Goal: Task Accomplishment & Management: Use online tool/utility

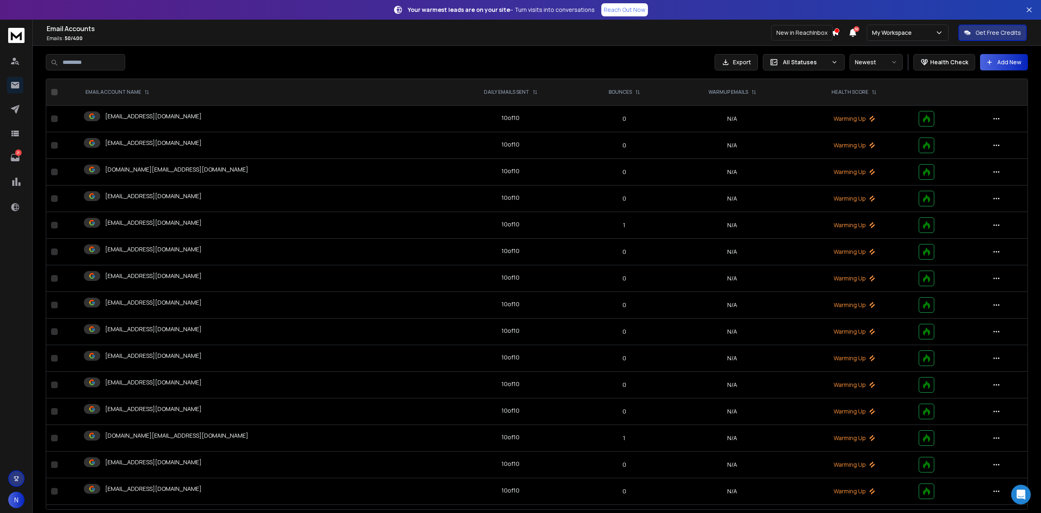
click at [842, 30] on div "50 My Workspace Get Free Credits" at bounding box center [929, 33] width 196 height 16
click at [837, 31] on div at bounding box center [837, 30] width 5 height 5
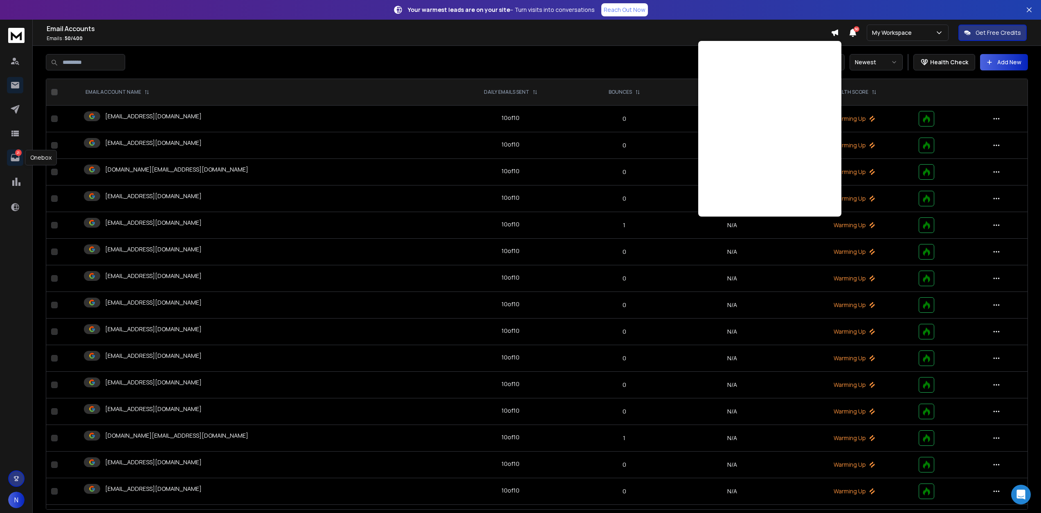
click at [11, 161] on icon at bounding box center [15, 157] width 9 height 7
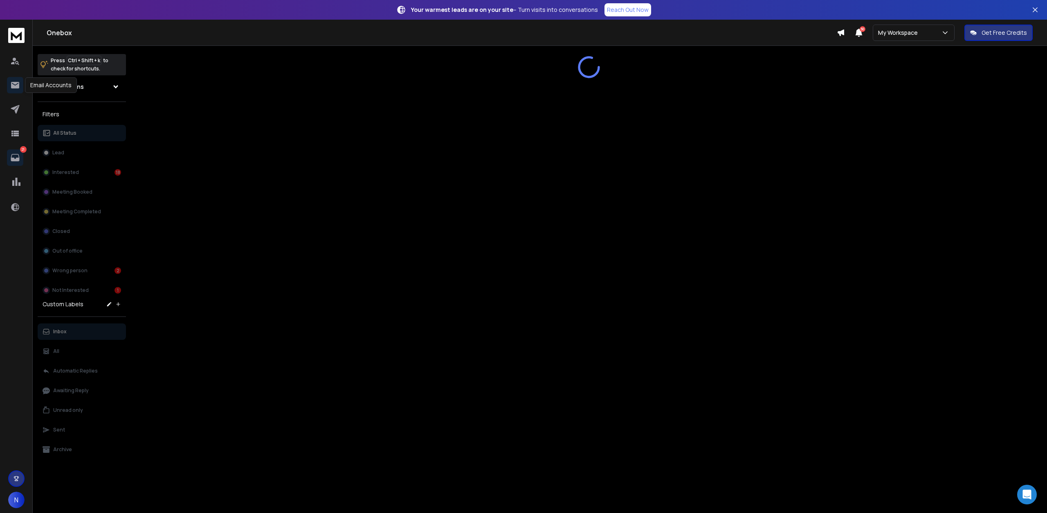
drag, startPoint x: 18, startPoint y: 85, endPoint x: 18, endPoint y: 91, distance: 6.2
click at [18, 85] on icon at bounding box center [15, 85] width 8 height 7
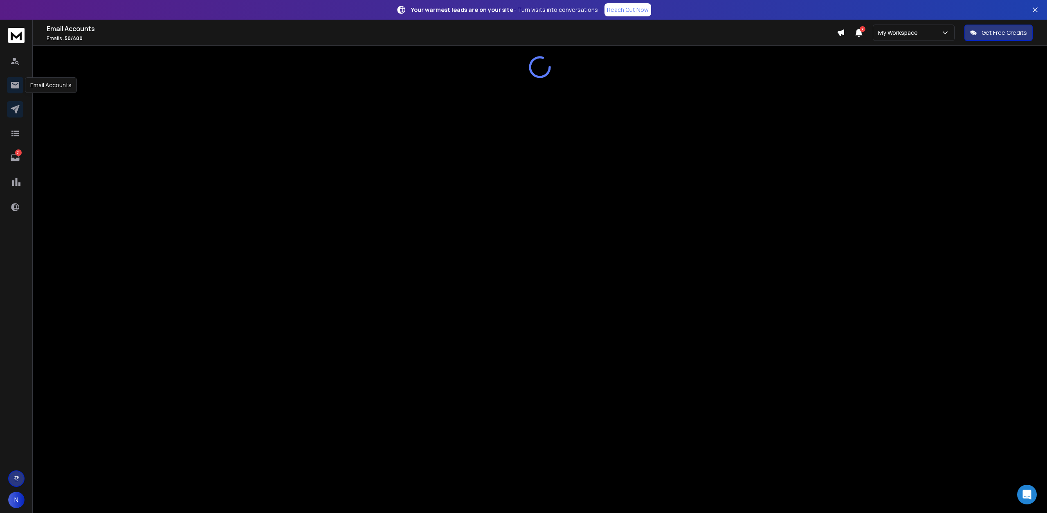
click at [16, 104] on icon at bounding box center [15, 109] width 10 height 10
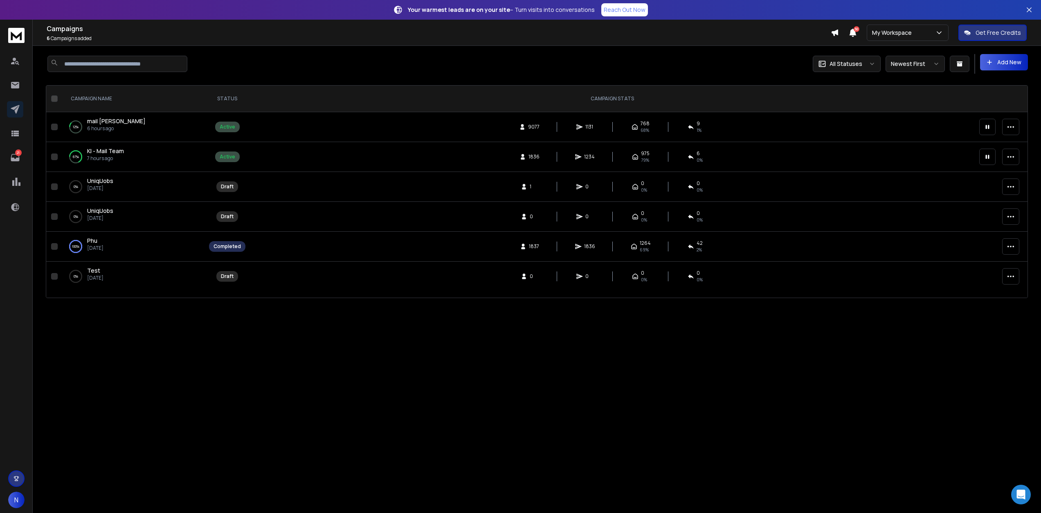
click at [730, 154] on div "1836 1234 975 79 % 6 0 %" at bounding box center [612, 156] width 714 height 13
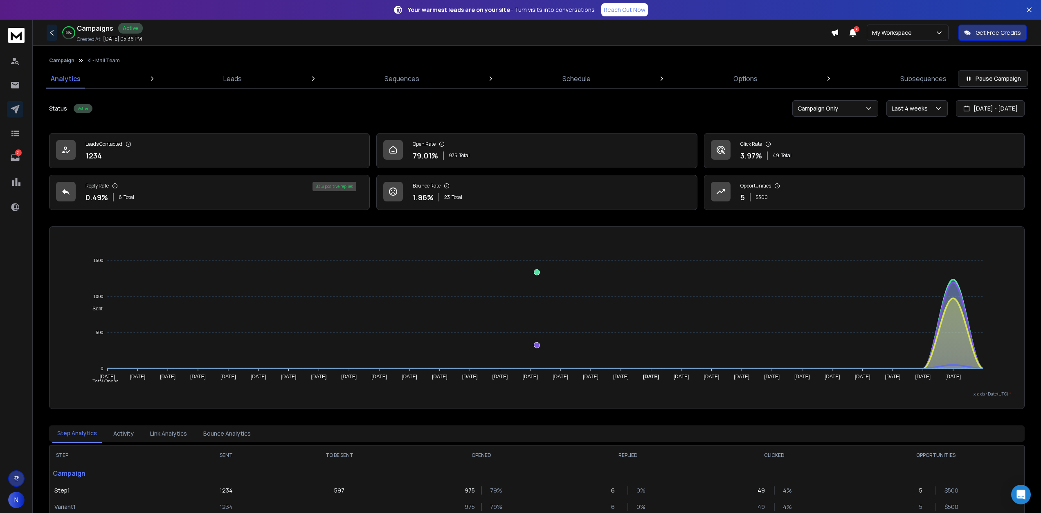
click at [55, 36] on icon at bounding box center [51, 32] width 7 height 7
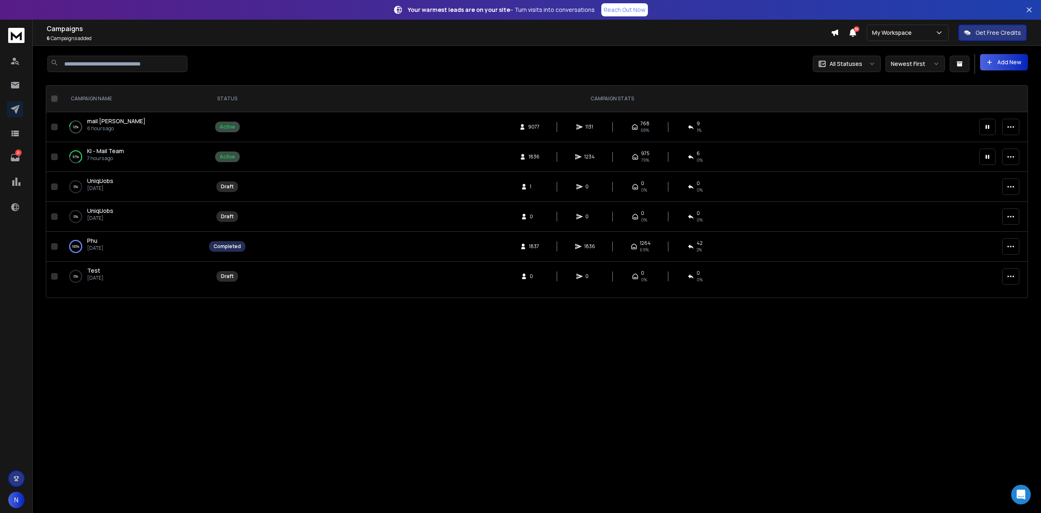
click at [477, 154] on div "1836 1234 975 79 % 6 0 %" at bounding box center [612, 156] width 714 height 13
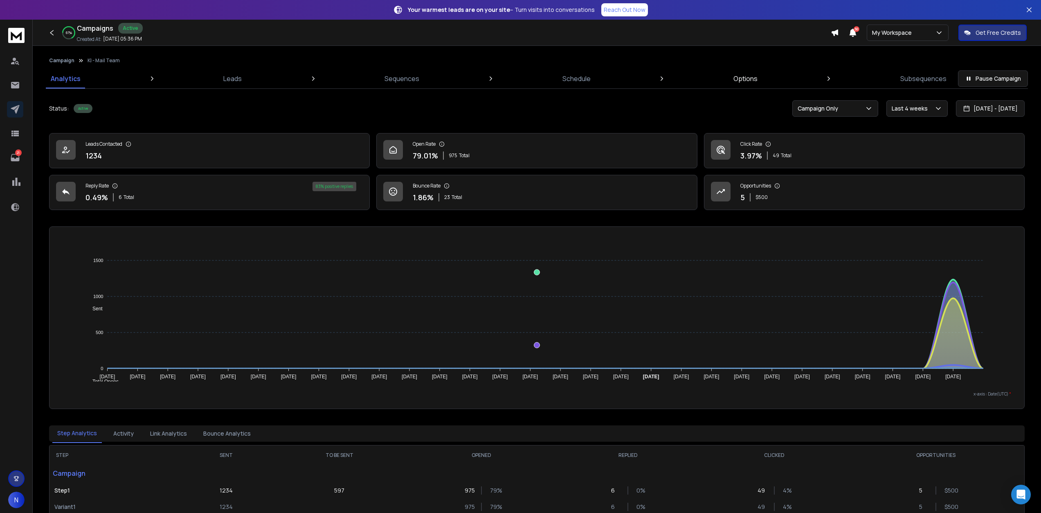
click at [730, 77] on link "Options" at bounding box center [746, 79] width 34 height 20
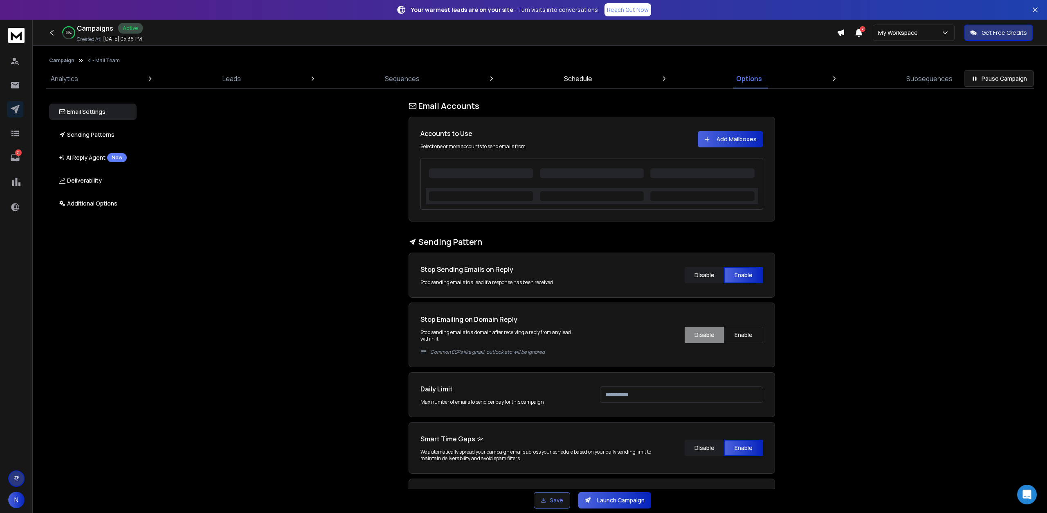
click at [590, 77] on p "Schedule" at bounding box center [578, 79] width 28 height 10
click at [569, 76] on p "Schedule" at bounding box center [578, 79] width 28 height 10
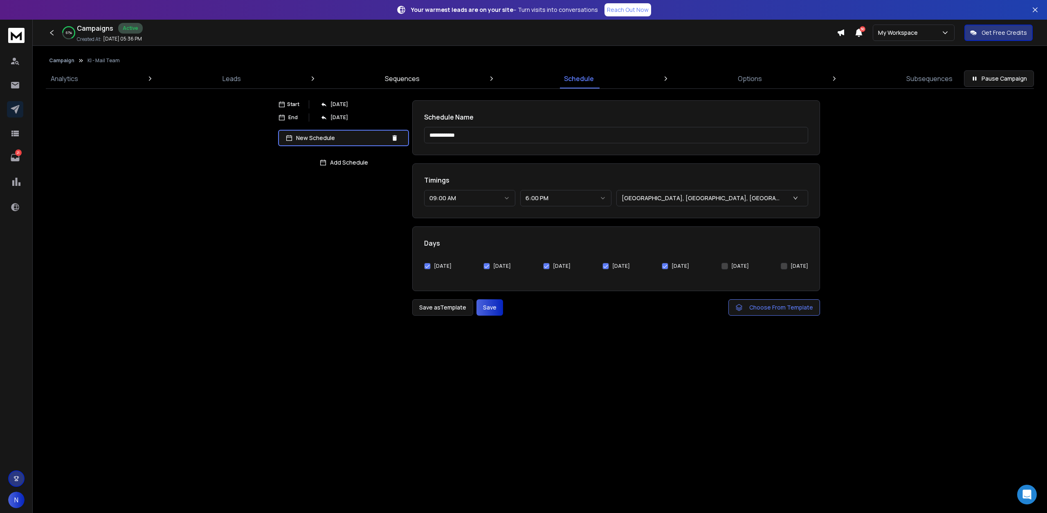
click at [421, 81] on link "Sequences" at bounding box center [402, 79] width 45 height 20
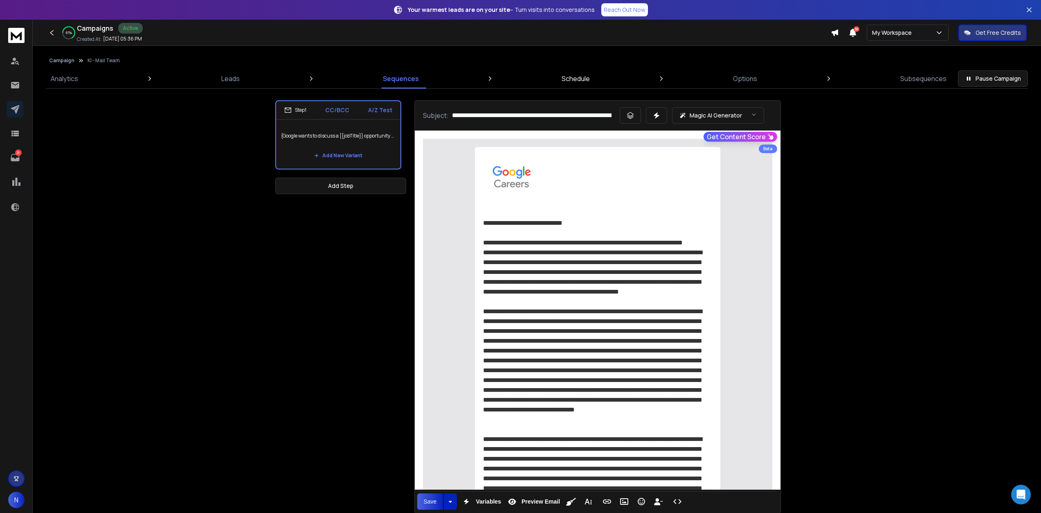
click at [590, 78] on p "Schedule" at bounding box center [576, 79] width 28 height 10
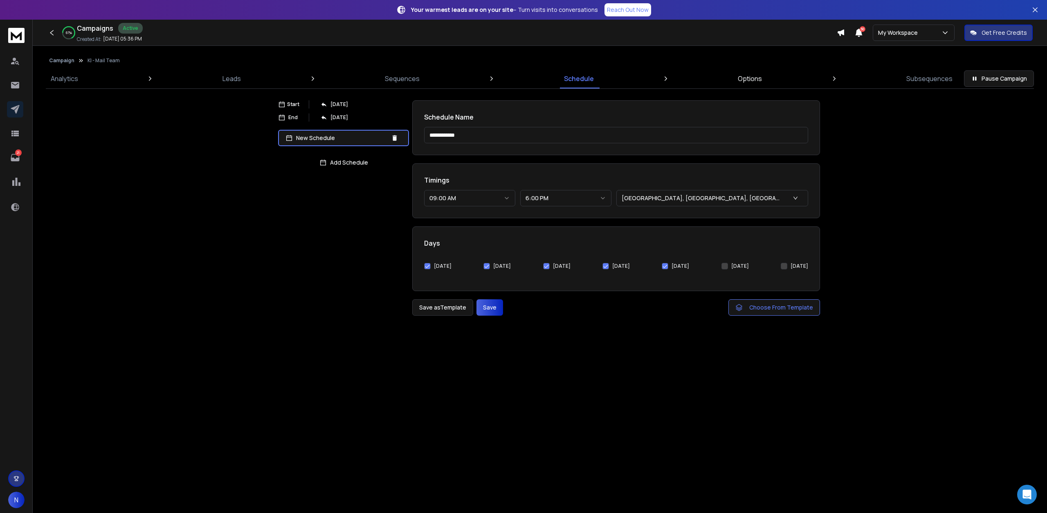
click at [748, 75] on p "Options" at bounding box center [750, 79] width 24 height 10
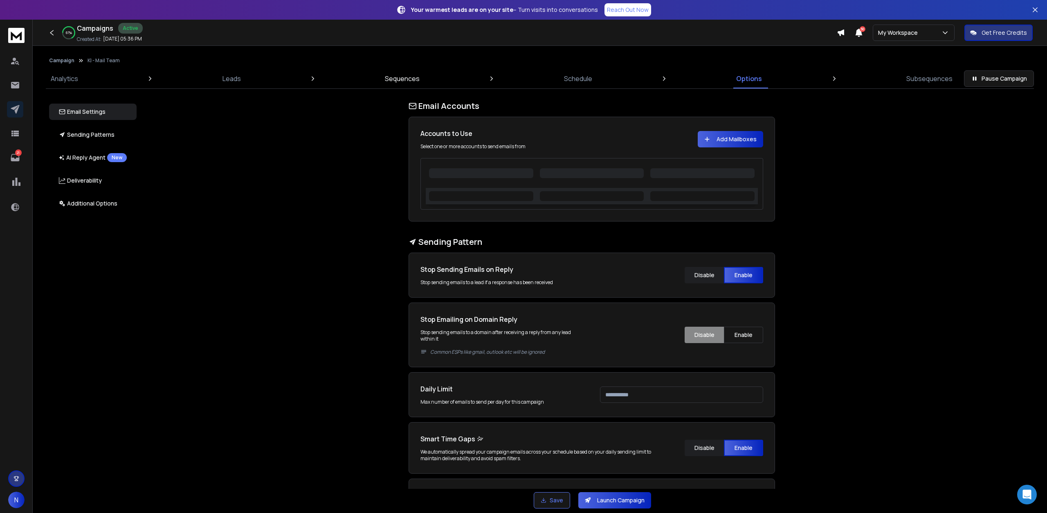
click at [412, 82] on p "Sequences" at bounding box center [402, 79] width 35 height 10
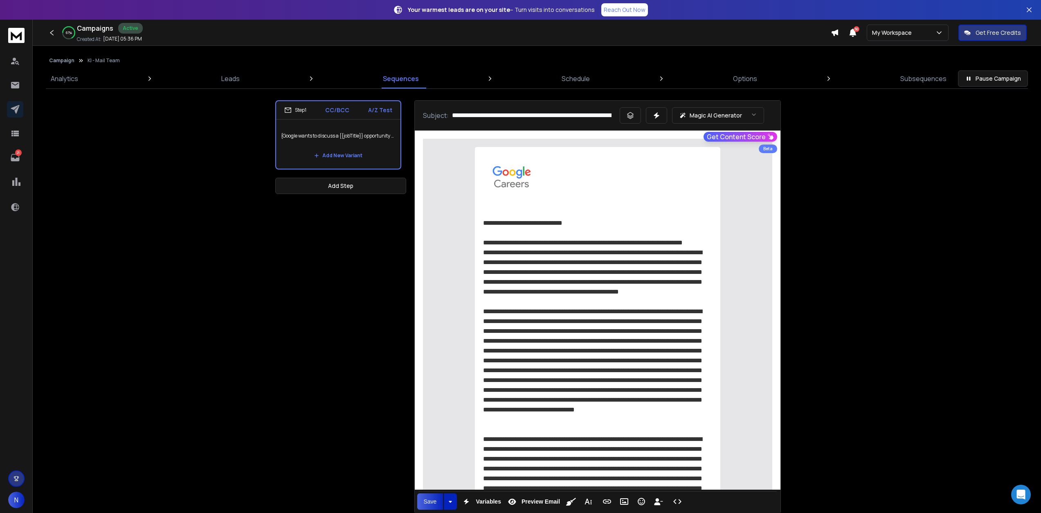
click at [247, 82] on div "Analytics Leads Sequences Schedule Options Subsequences" at bounding box center [499, 79] width 906 height 20
click at [240, 81] on p "Leads" at bounding box center [230, 79] width 18 height 10
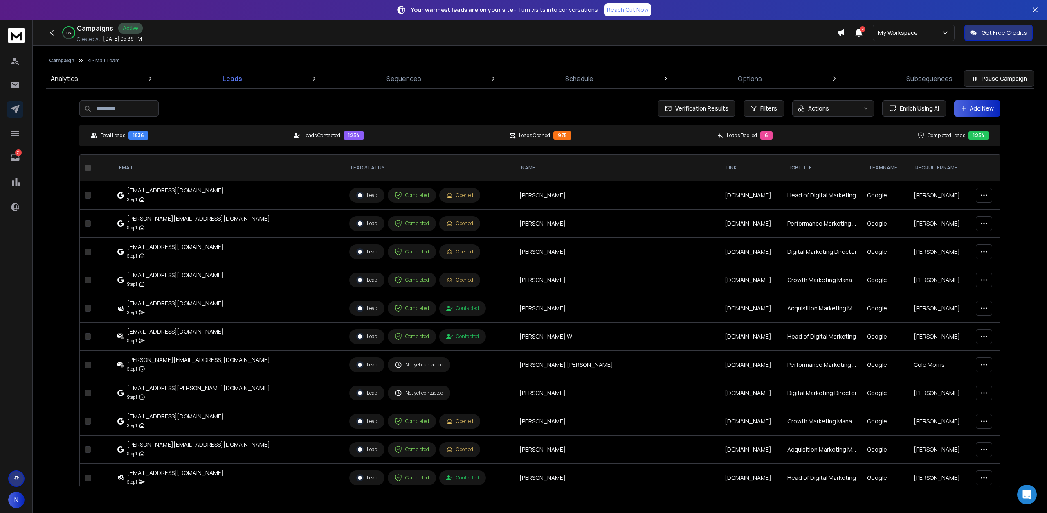
click at [72, 82] on p "Analytics" at bounding box center [64, 79] width 27 height 10
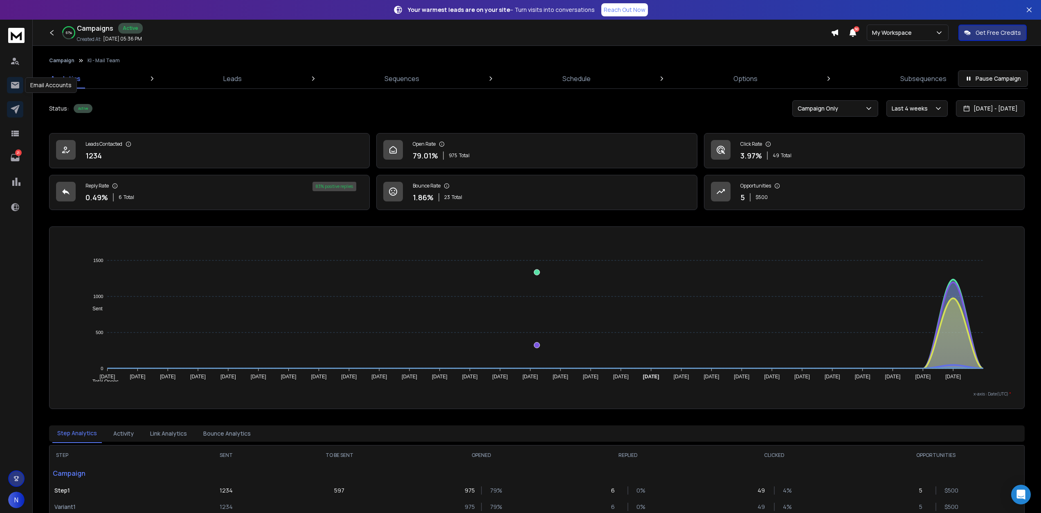
click at [14, 85] on icon at bounding box center [15, 85] width 8 height 7
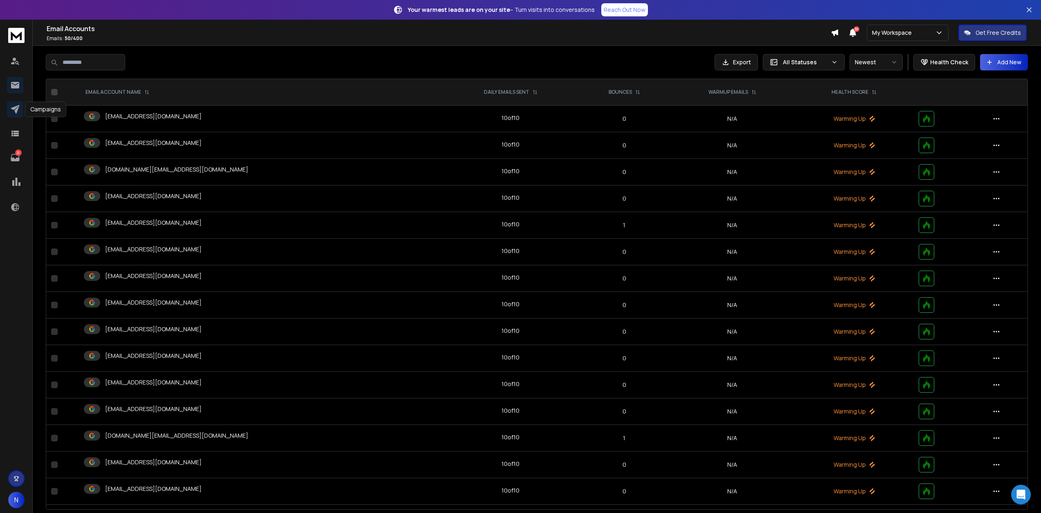
click at [17, 108] on icon at bounding box center [15, 109] width 9 height 9
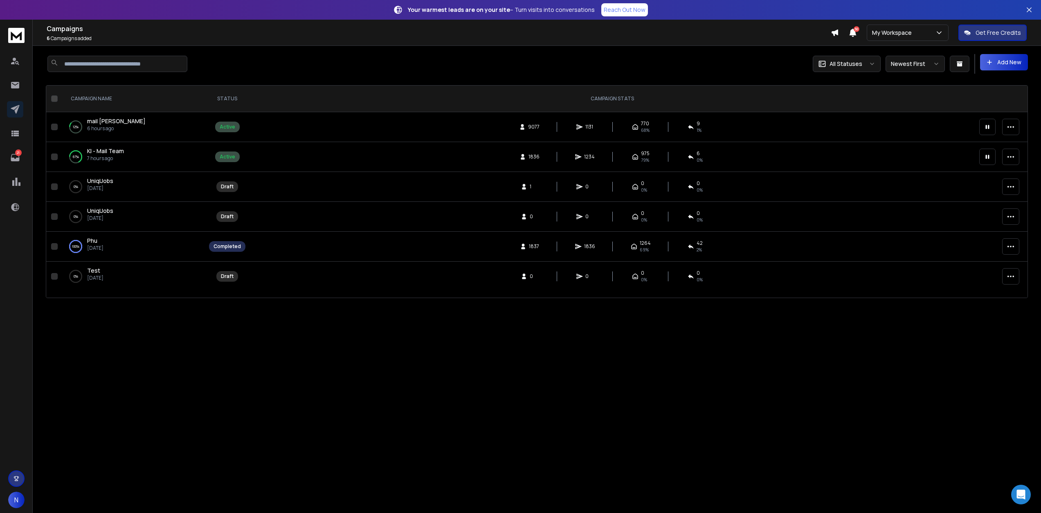
click at [1012, 154] on icon "button" at bounding box center [1011, 157] width 8 height 8
click at [759, 154] on div "1836 1234 975 79 % 6 0 %" at bounding box center [612, 156] width 714 height 13
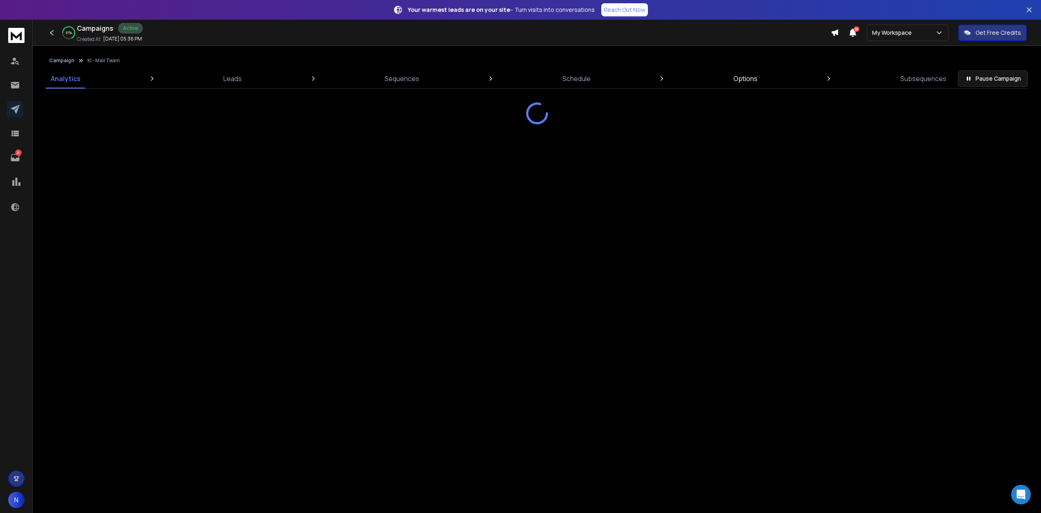
click at [746, 76] on p "Options" at bounding box center [746, 79] width 24 height 10
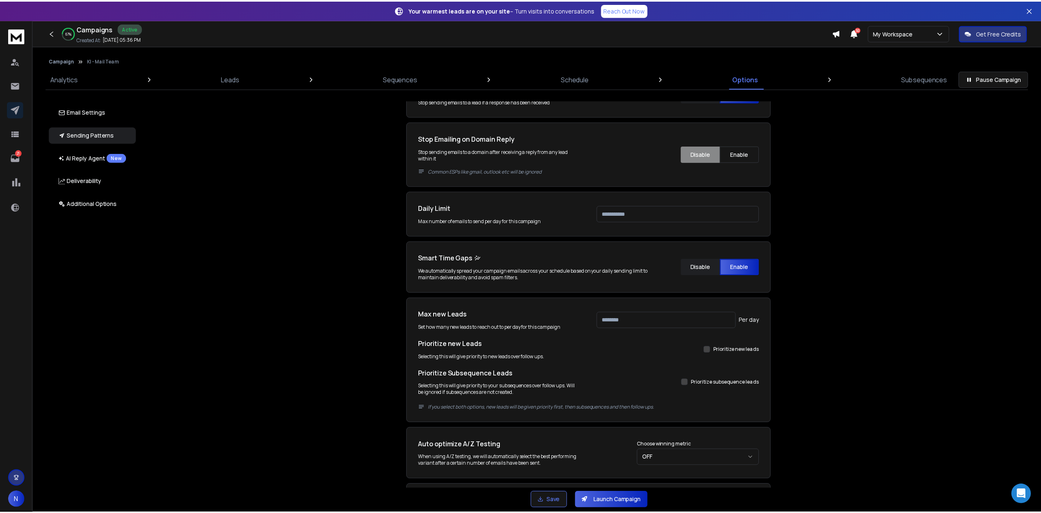
scroll to position [164, 0]
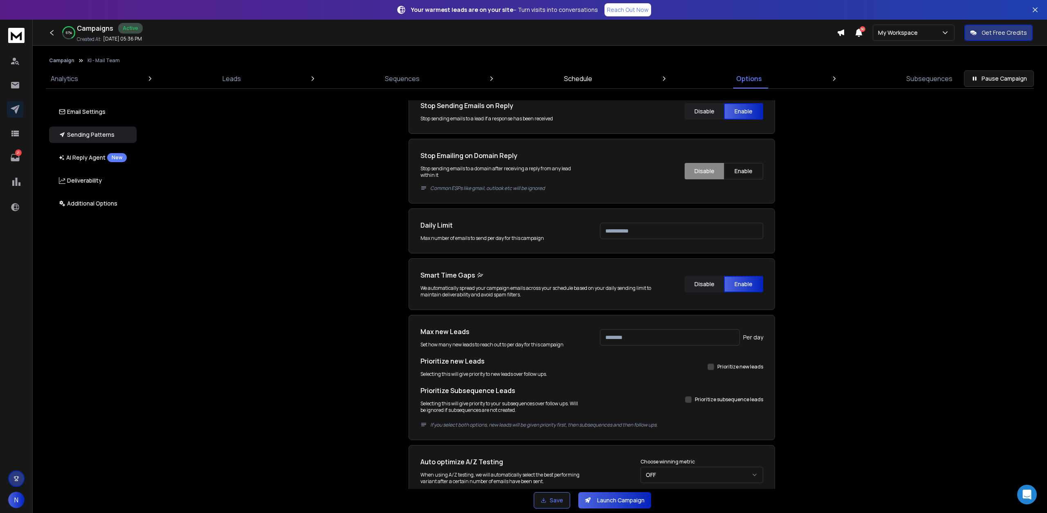
click at [585, 75] on p "Schedule" at bounding box center [578, 79] width 28 height 10
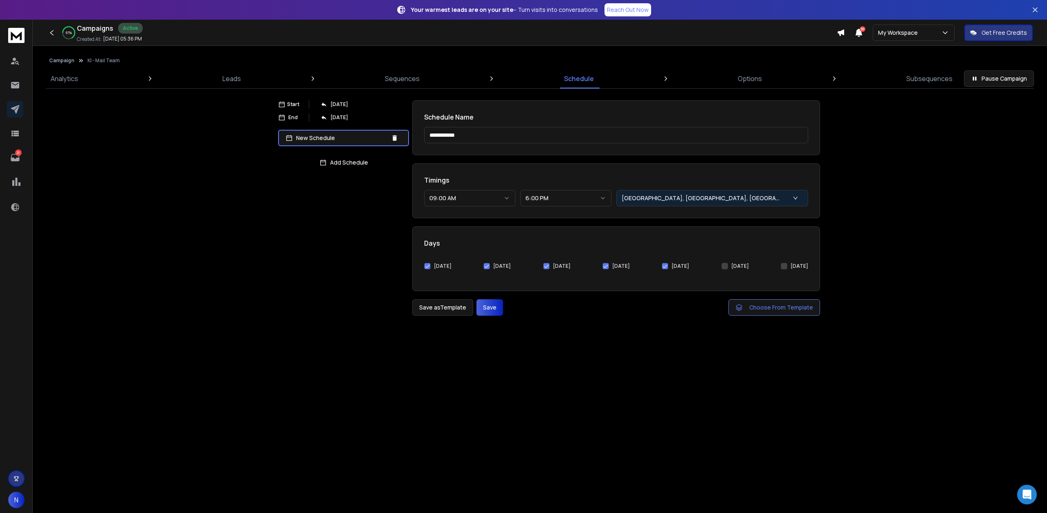
click at [671, 195] on p "Chennai, Kolkata, Mumbai, New Delhi (UTC+5:30)" at bounding box center [703, 198] width 163 height 8
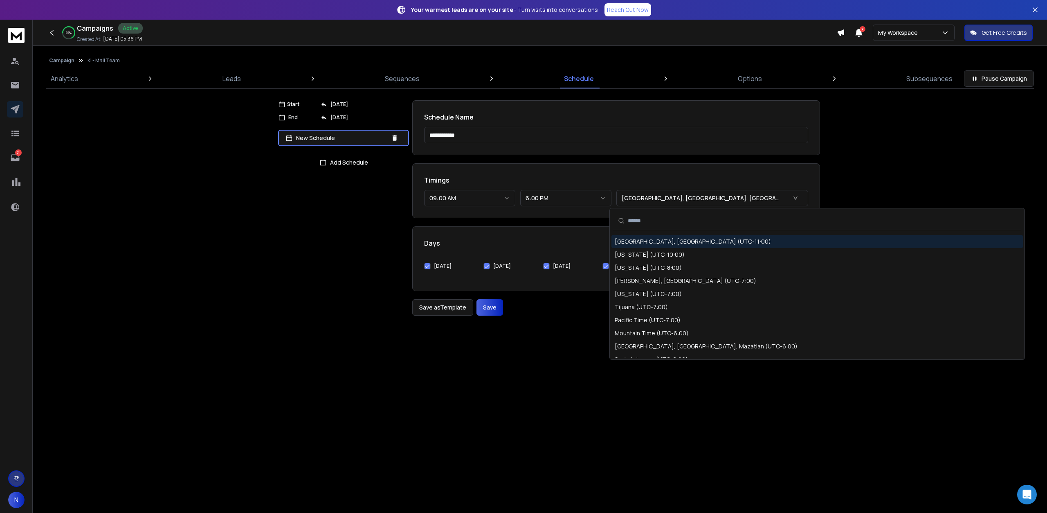
click at [849, 212] on div "**********" at bounding box center [540, 208] width 988 height 222
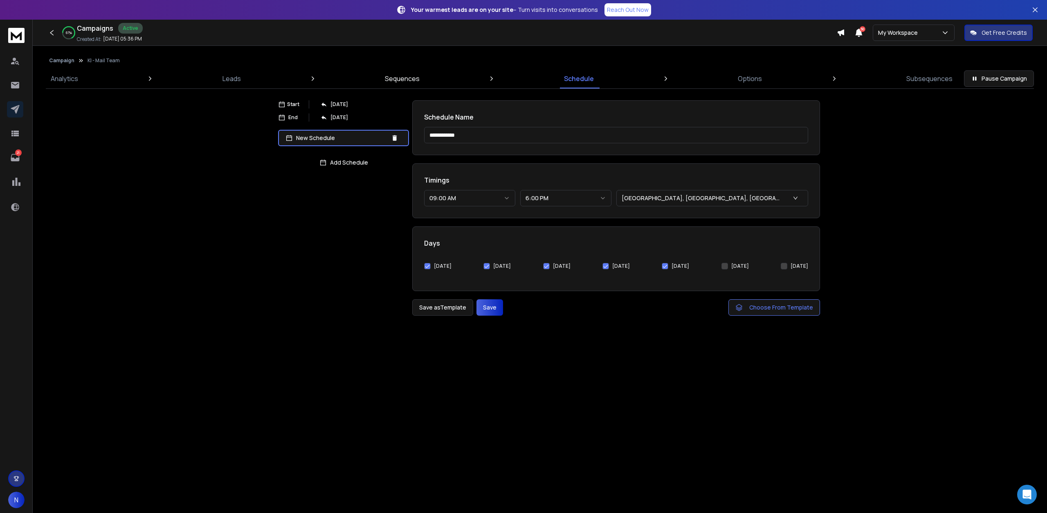
click at [399, 79] on p "Sequences" at bounding box center [402, 79] width 35 height 10
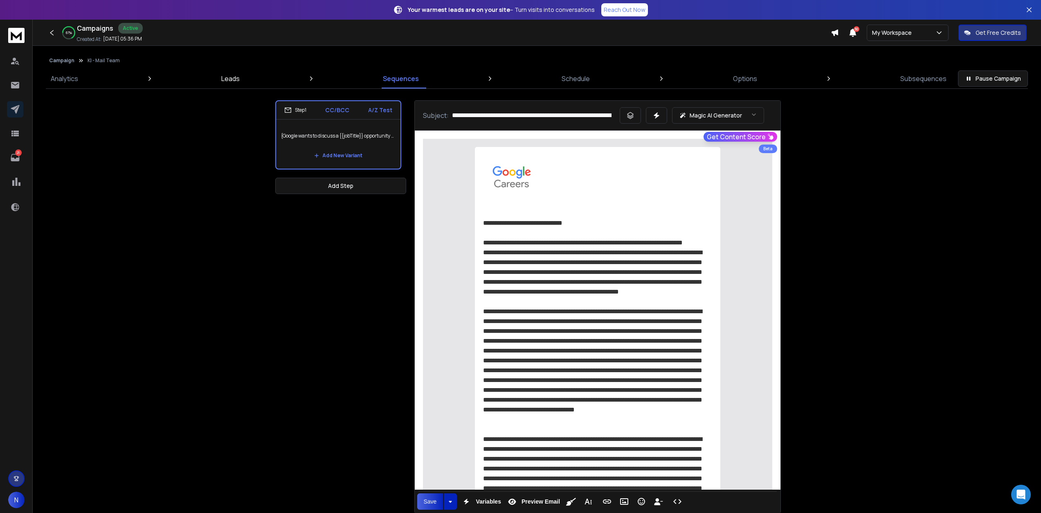
click at [230, 79] on p "Leads" at bounding box center [230, 79] width 18 height 10
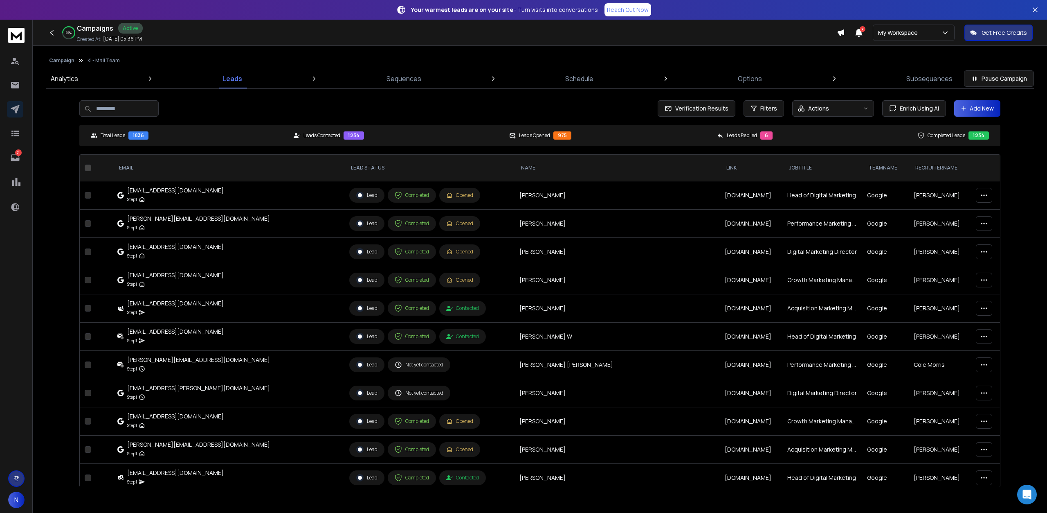
click at [78, 78] on p "Analytics" at bounding box center [64, 79] width 27 height 10
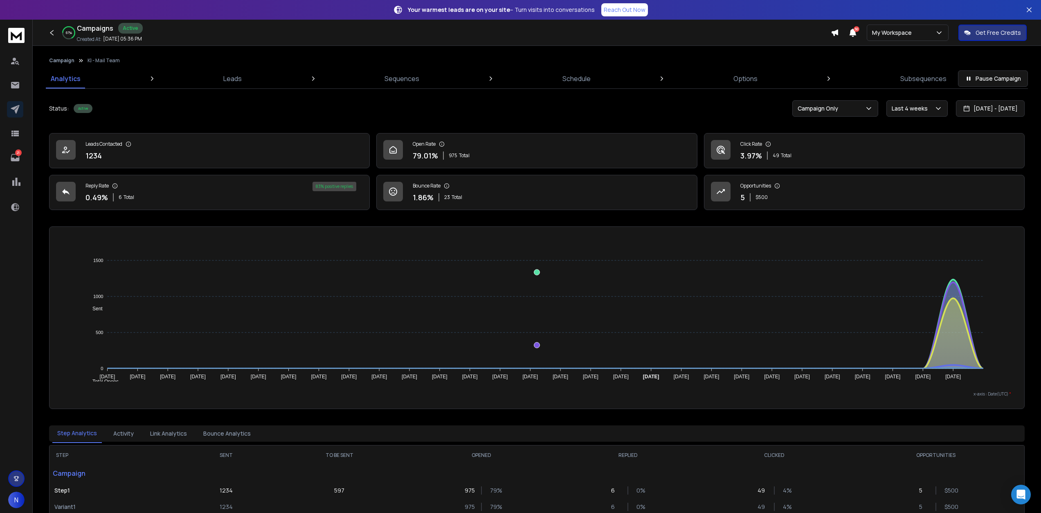
click at [460, 144] on div "Open Rate" at bounding box center [441, 144] width 57 height 8
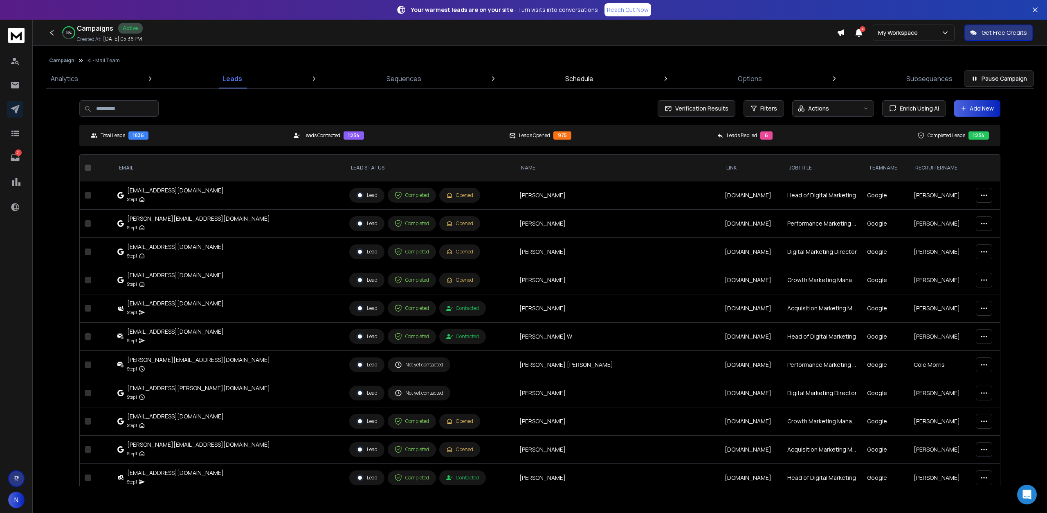
click at [586, 81] on p "Schedule" at bounding box center [579, 79] width 28 height 10
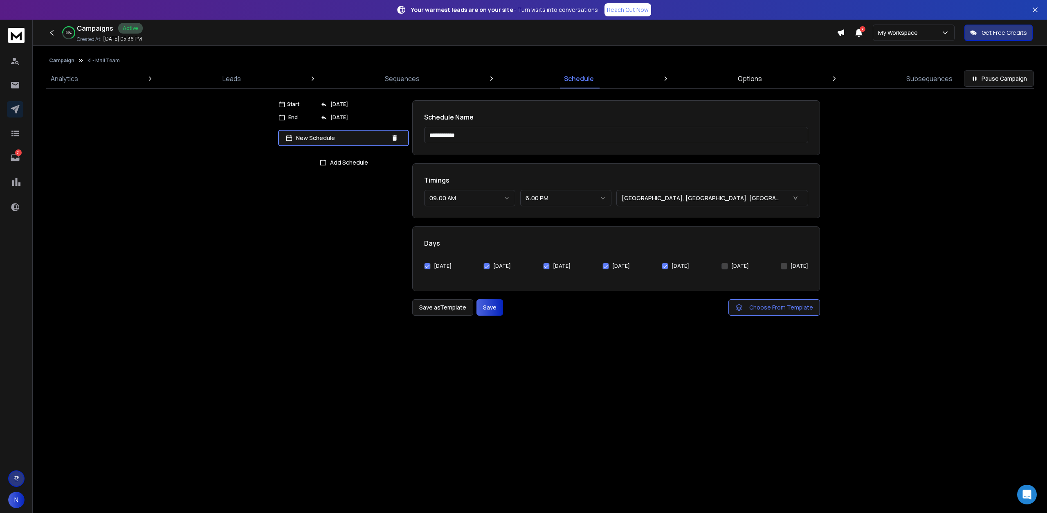
click at [750, 79] on p "Options" at bounding box center [750, 79] width 24 height 10
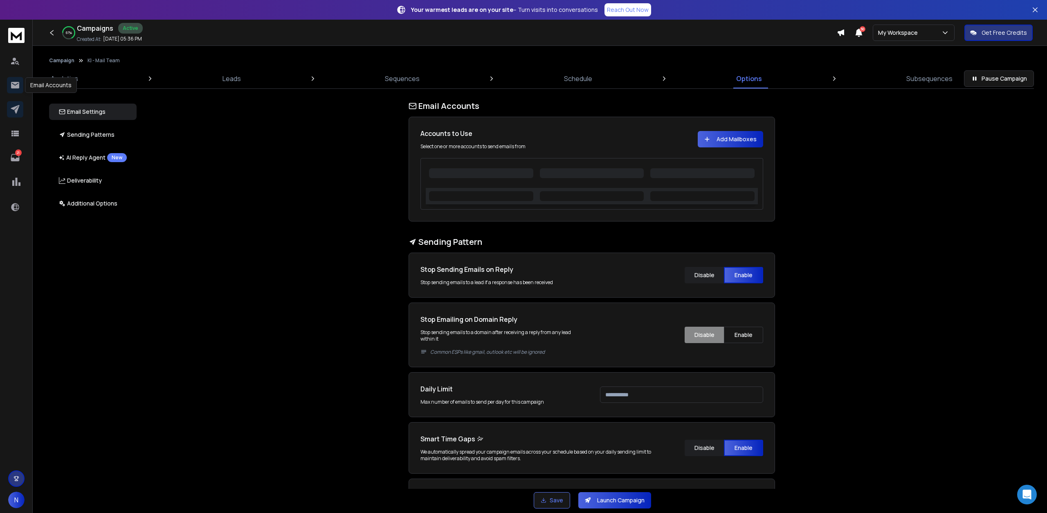
click at [20, 86] on link at bounding box center [15, 85] width 16 height 16
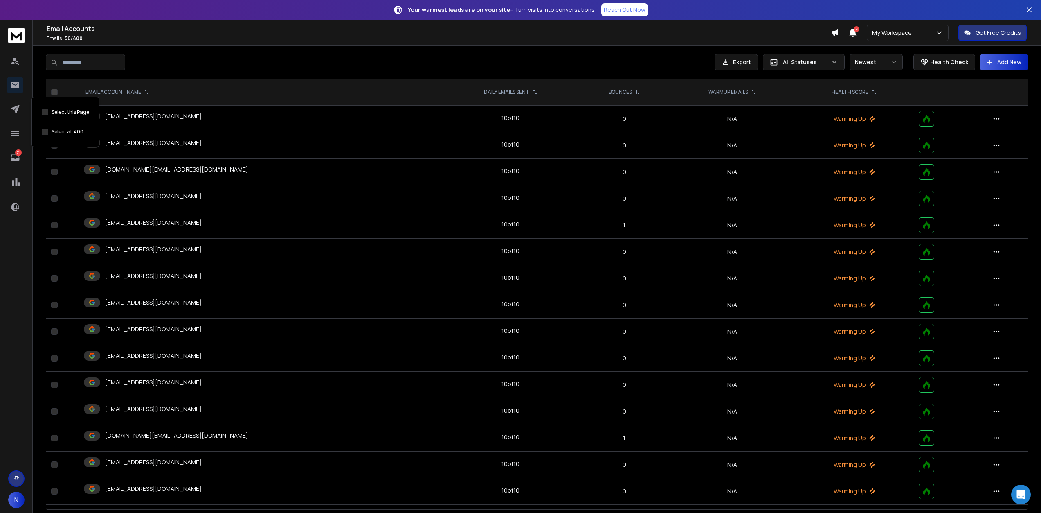
click at [53, 91] on button "Select this Page" at bounding box center [54, 92] width 7 height 7
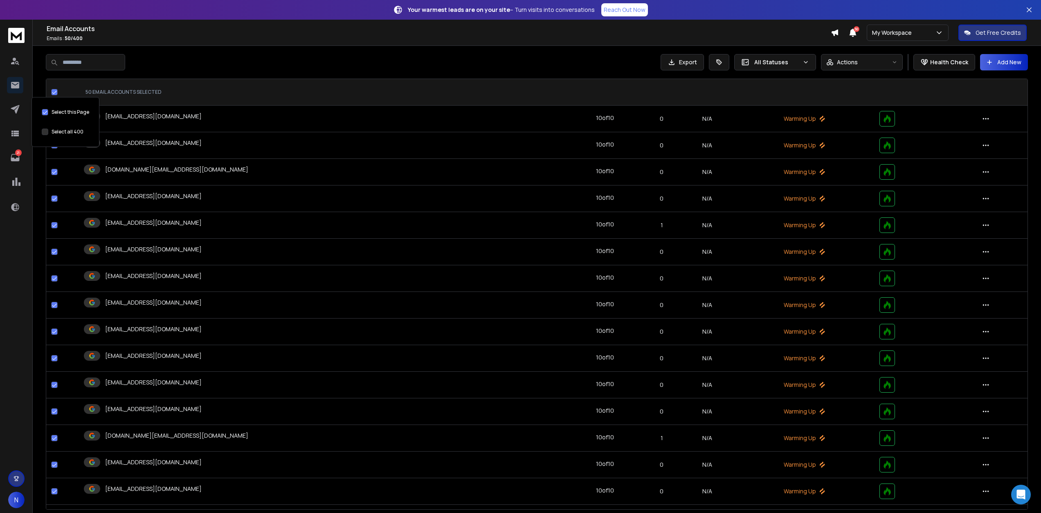
click at [53, 91] on button "Select this Page" at bounding box center [54, 92] width 7 height 7
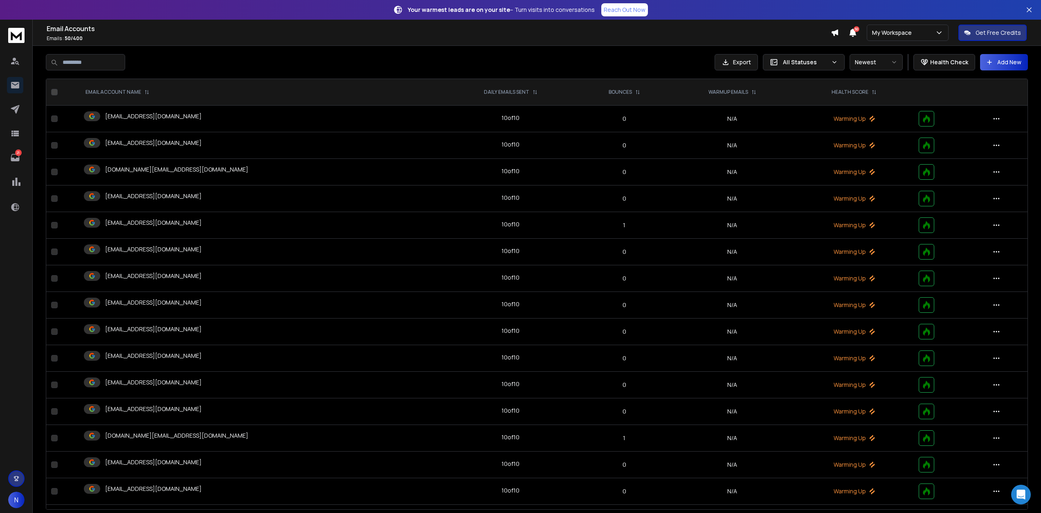
click at [53, 91] on button "button" at bounding box center [54, 92] width 7 height 7
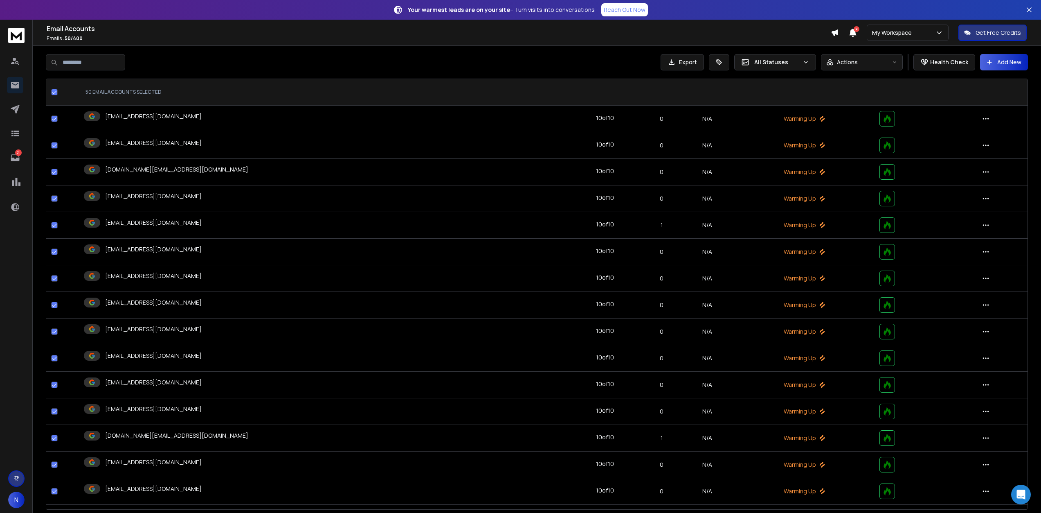
click at [53, 91] on button "button" at bounding box center [54, 92] width 7 height 7
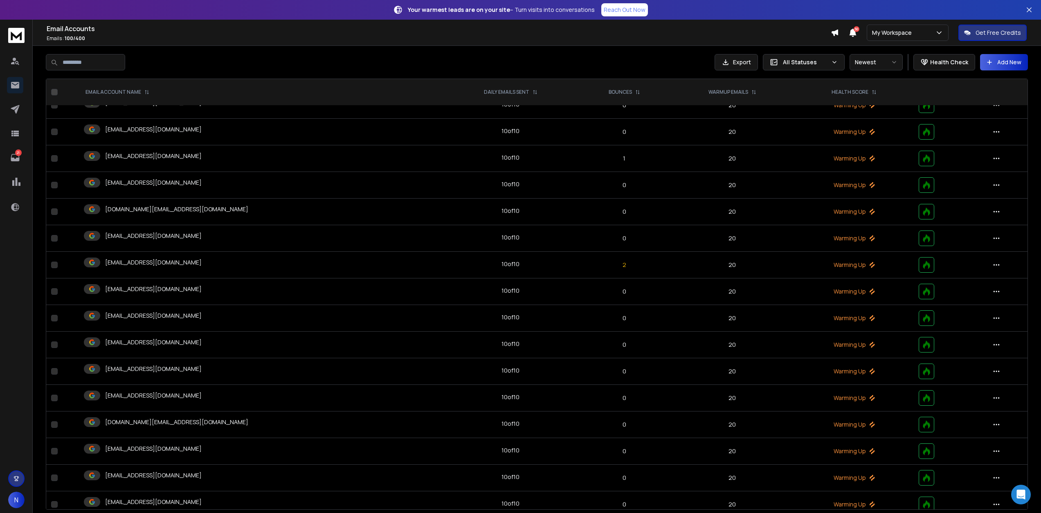
scroll to position [1436, 0]
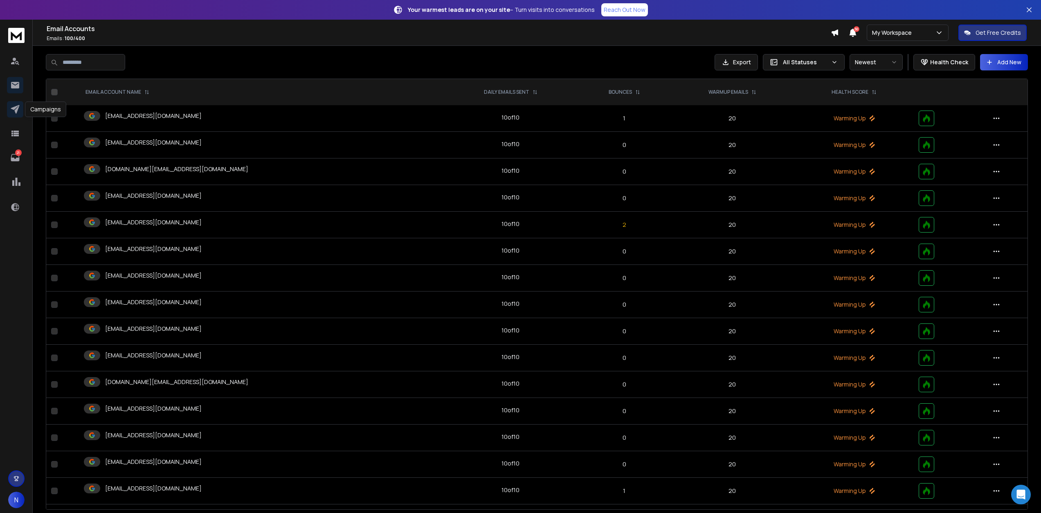
click at [20, 102] on link at bounding box center [15, 109] width 16 height 16
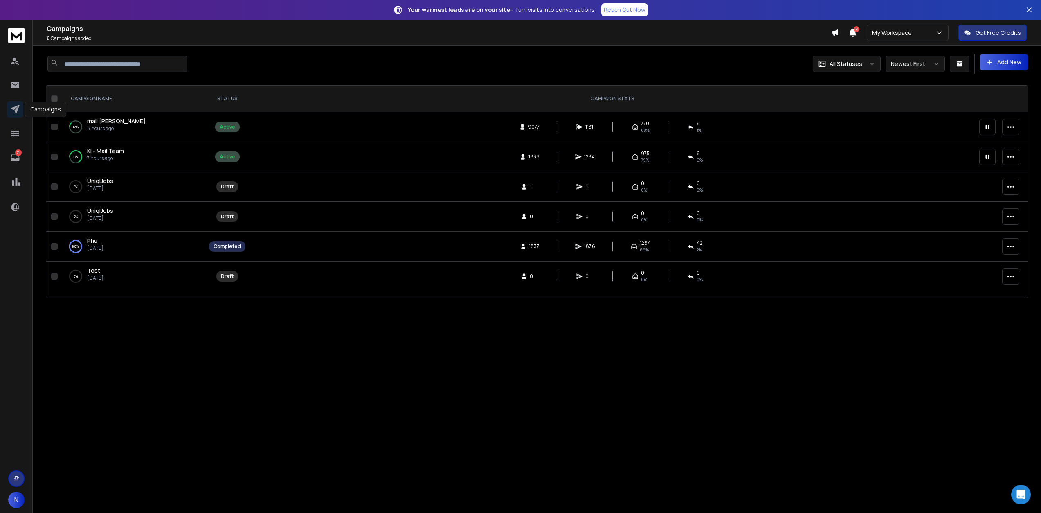
click at [311, 129] on div "9077 1131 770 68 % 9 1 %" at bounding box center [612, 126] width 714 height 13
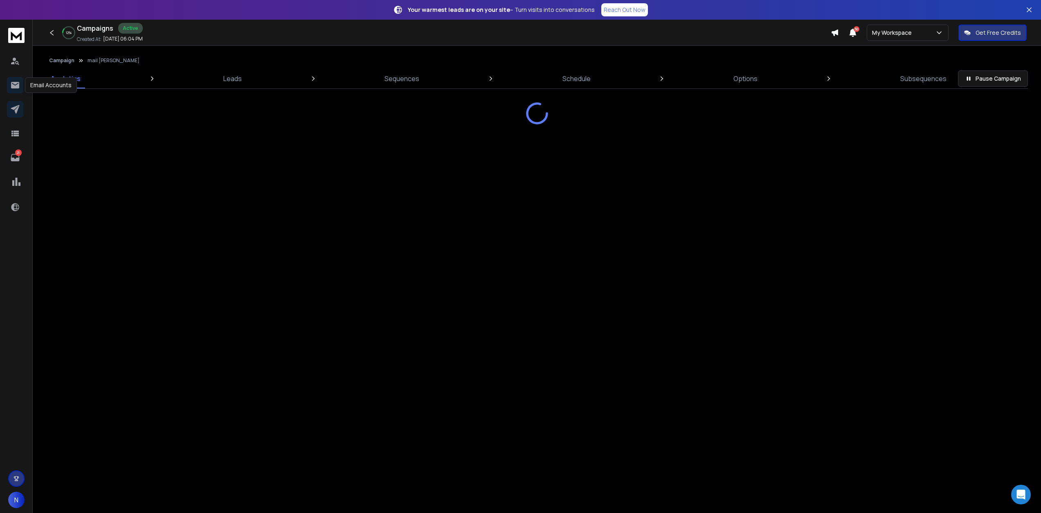
click at [18, 81] on icon at bounding box center [15, 85] width 10 height 10
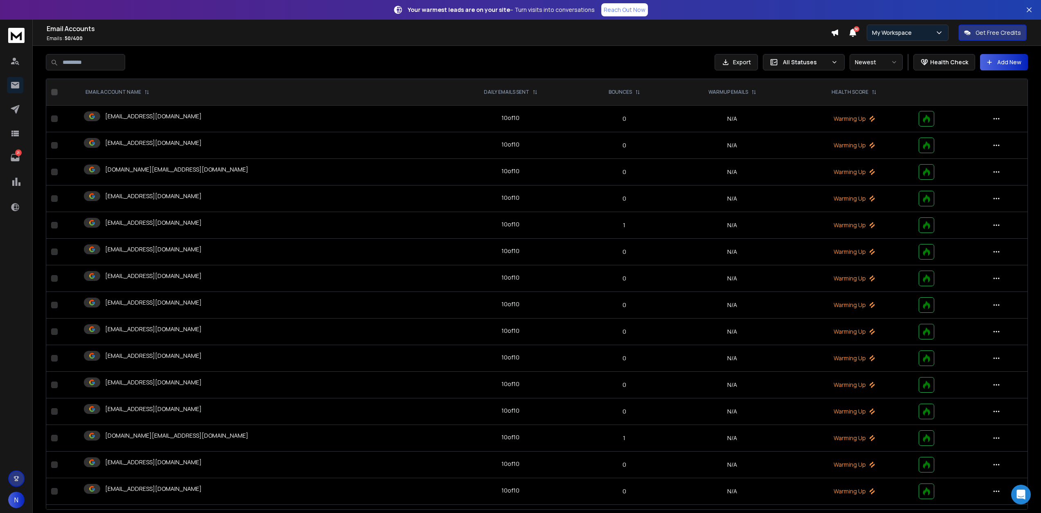
click at [912, 27] on button "My Workspace" at bounding box center [908, 33] width 82 height 16
click at [912, 27] on button "My Workspace" at bounding box center [914, 33] width 82 height 16
click at [16, 109] on icon at bounding box center [15, 109] width 9 height 9
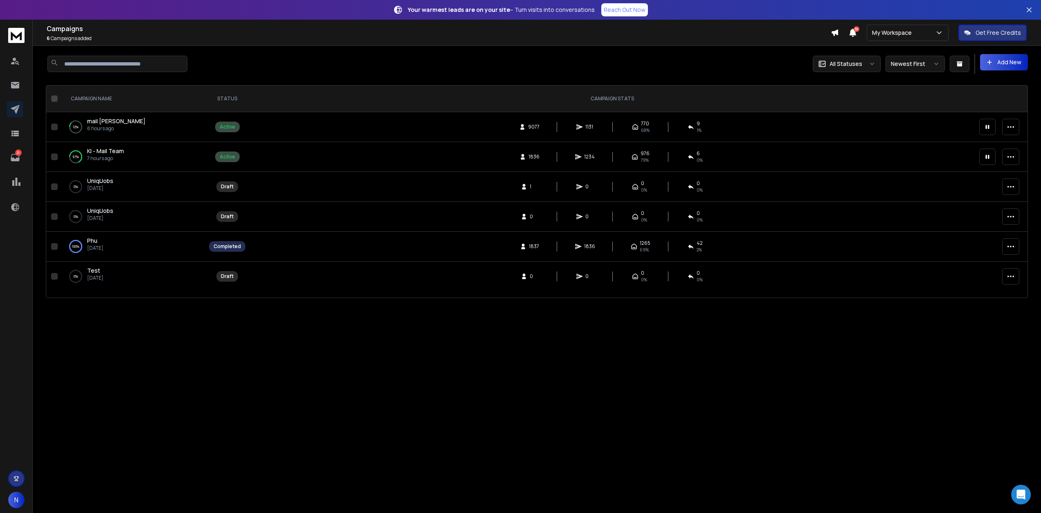
click at [242, 183] on td "Draft" at bounding box center [227, 187] width 46 height 30
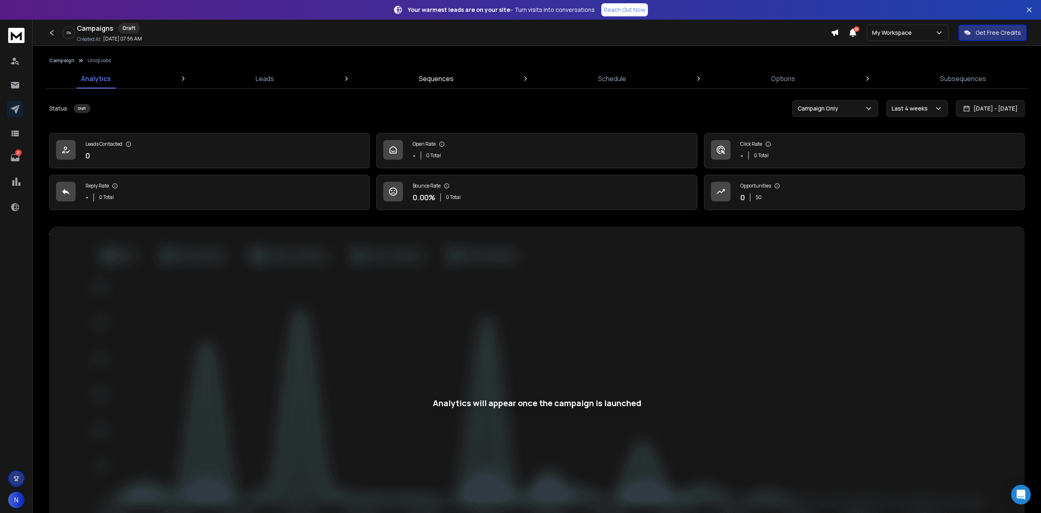
click at [422, 81] on p "Sequences" at bounding box center [436, 79] width 35 height 10
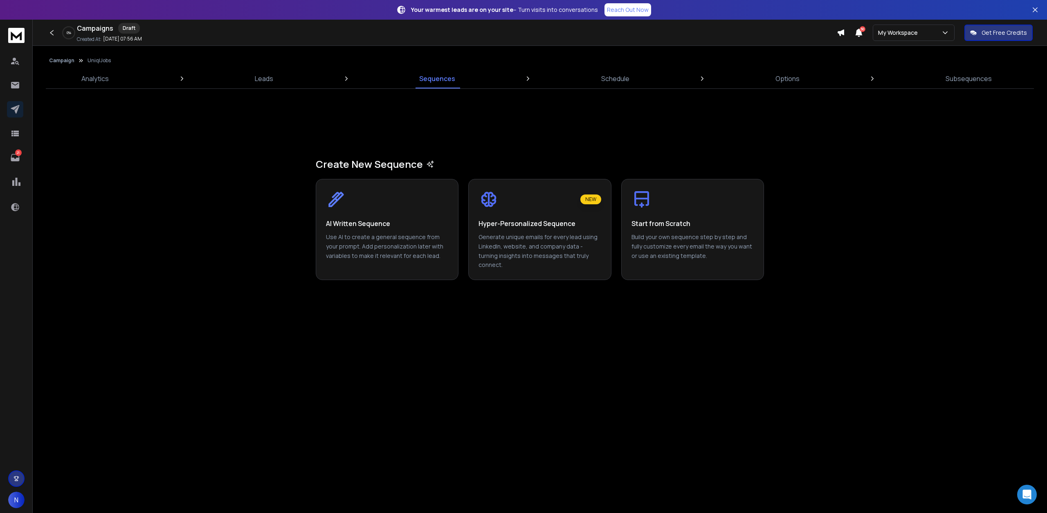
click at [709, 216] on div "Start from Scratch Build your own sequence step by step and fully customize eve…" at bounding box center [693, 229] width 142 height 100
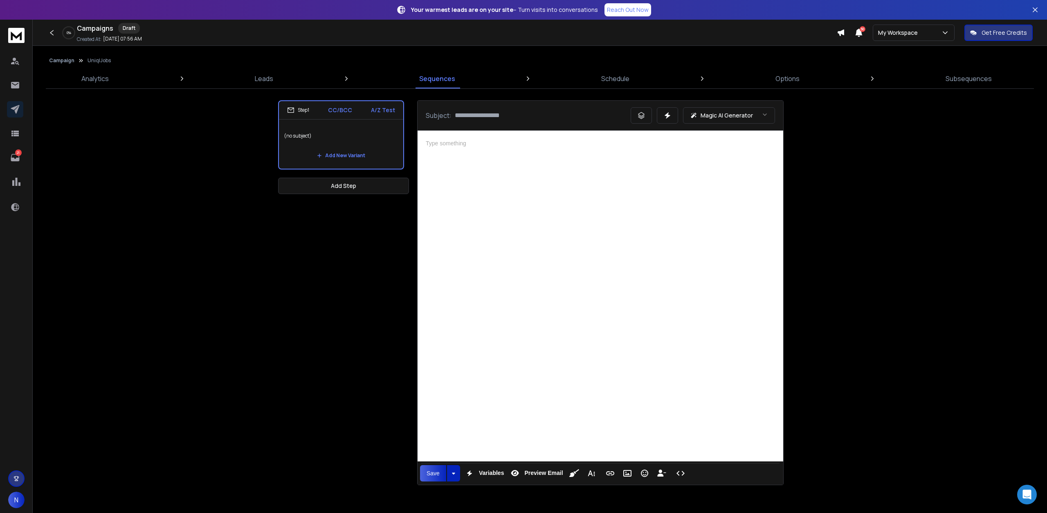
click at [508, 193] on div at bounding box center [601, 296] width 366 height 331
click at [637, 114] on button at bounding box center [641, 115] width 21 height 16
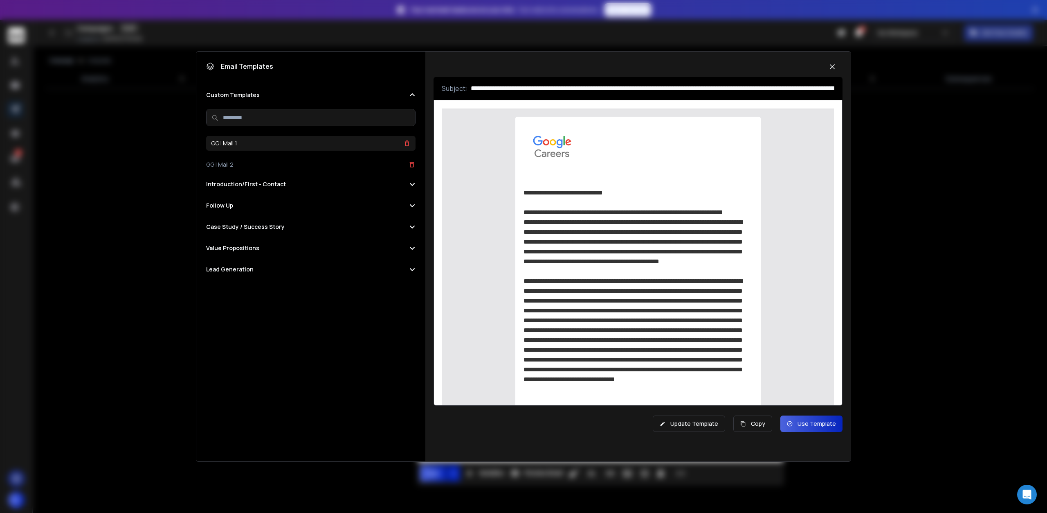
click at [807, 419] on button "Use Template" at bounding box center [812, 423] width 62 height 16
type input "**********"
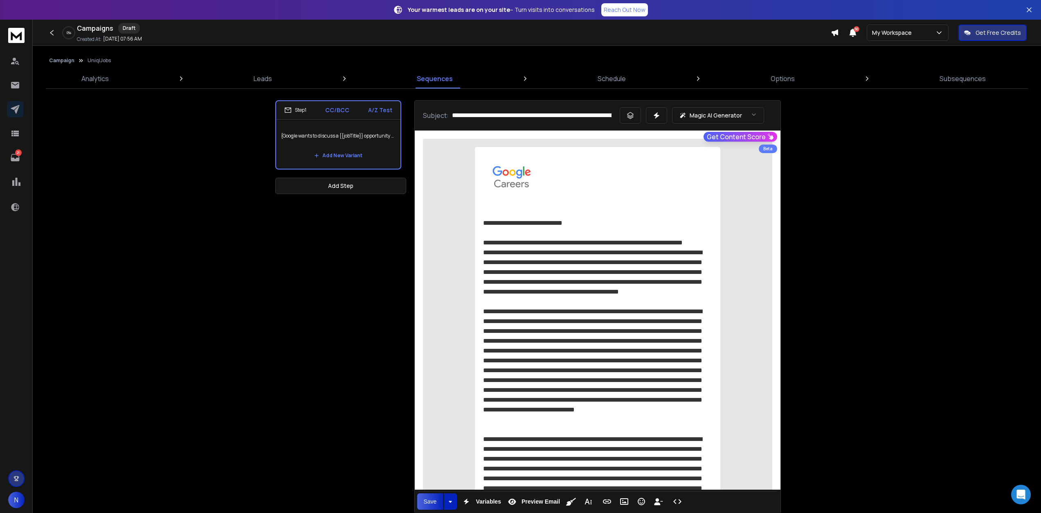
click at [483, 221] on div "**********" at bounding box center [597, 223] width 229 height 10
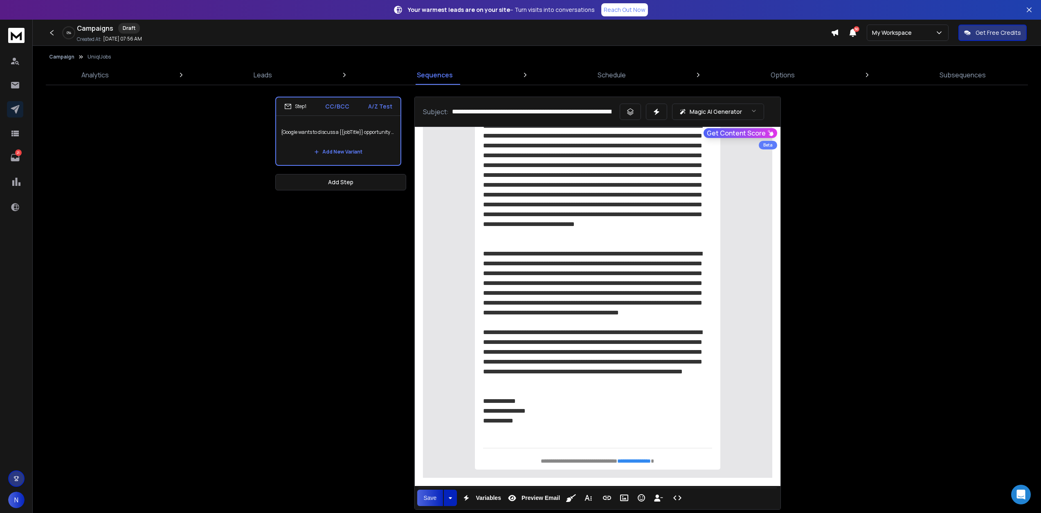
scroll to position [12, 0]
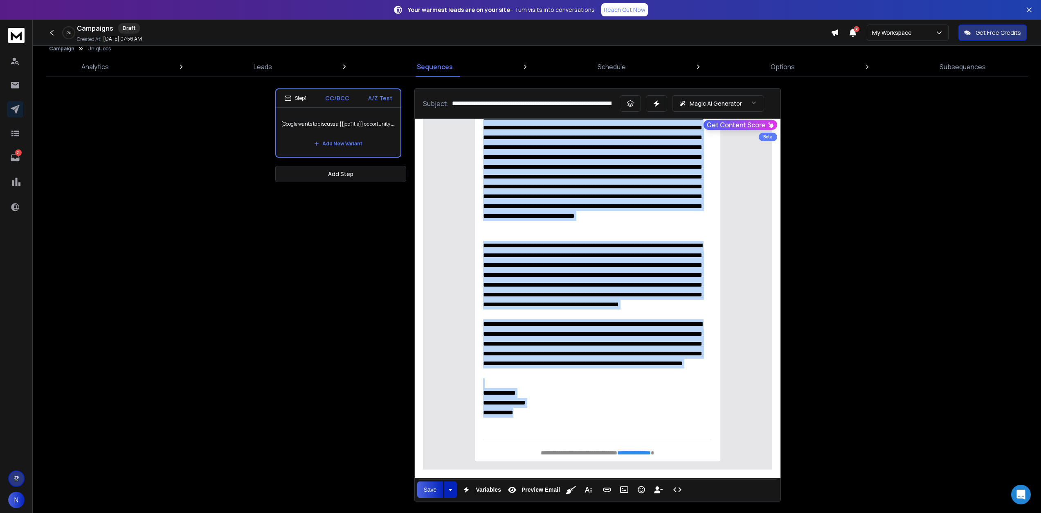
click at [537, 411] on div "**********" at bounding box center [597, 413] width 229 height 10
copy td "**********"
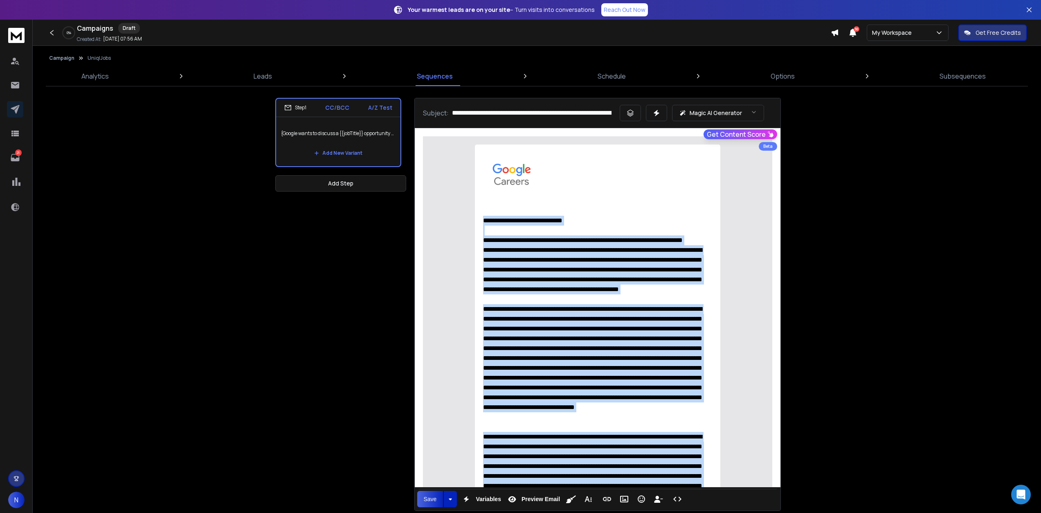
scroll to position [0, 0]
